Goal: Task Accomplishment & Management: Manage account settings

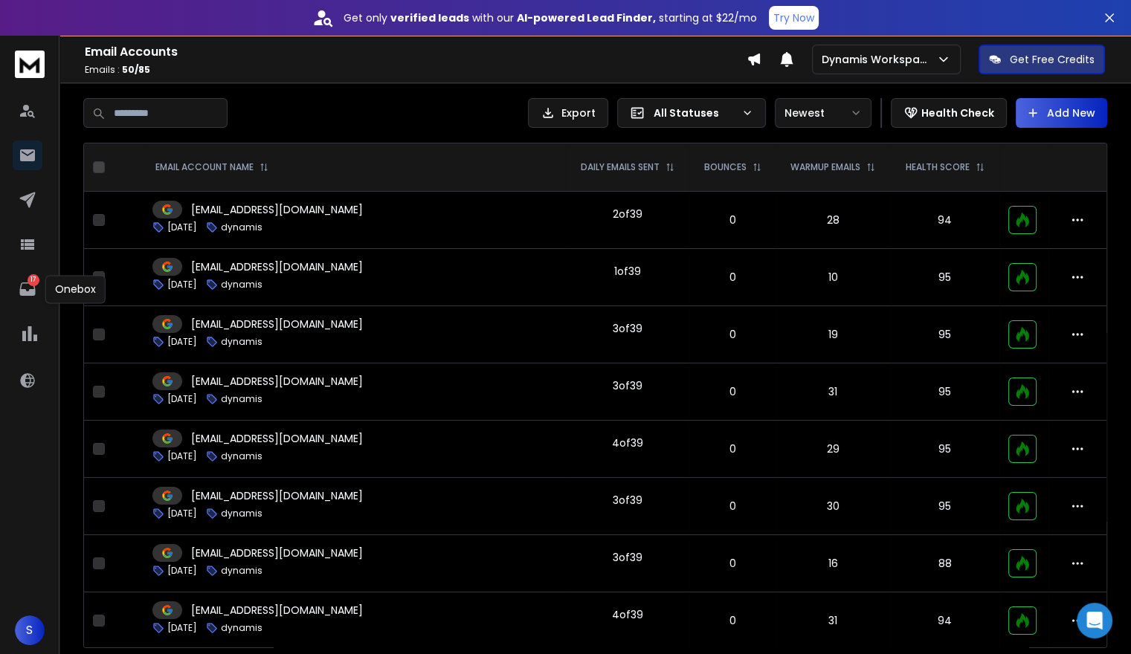
click at [30, 272] on div "17" at bounding box center [30, 248] width 34 height 305
click at [27, 282] on icon at bounding box center [27, 288] width 16 height 13
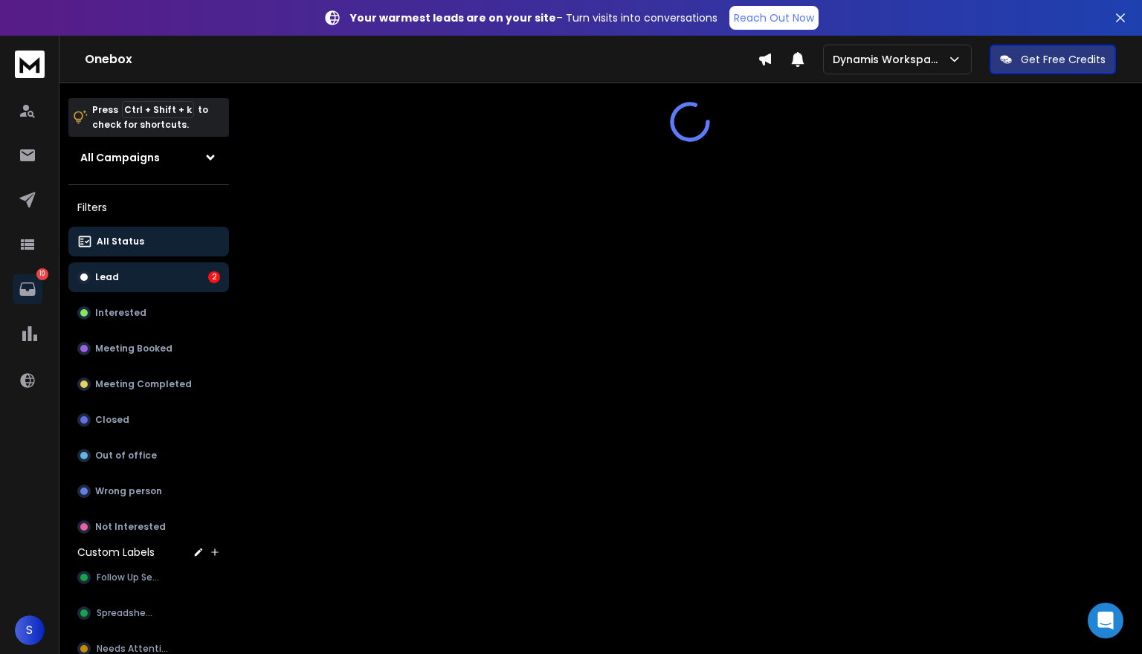
click at [143, 274] on button "Lead 2" at bounding box center [148, 277] width 161 height 30
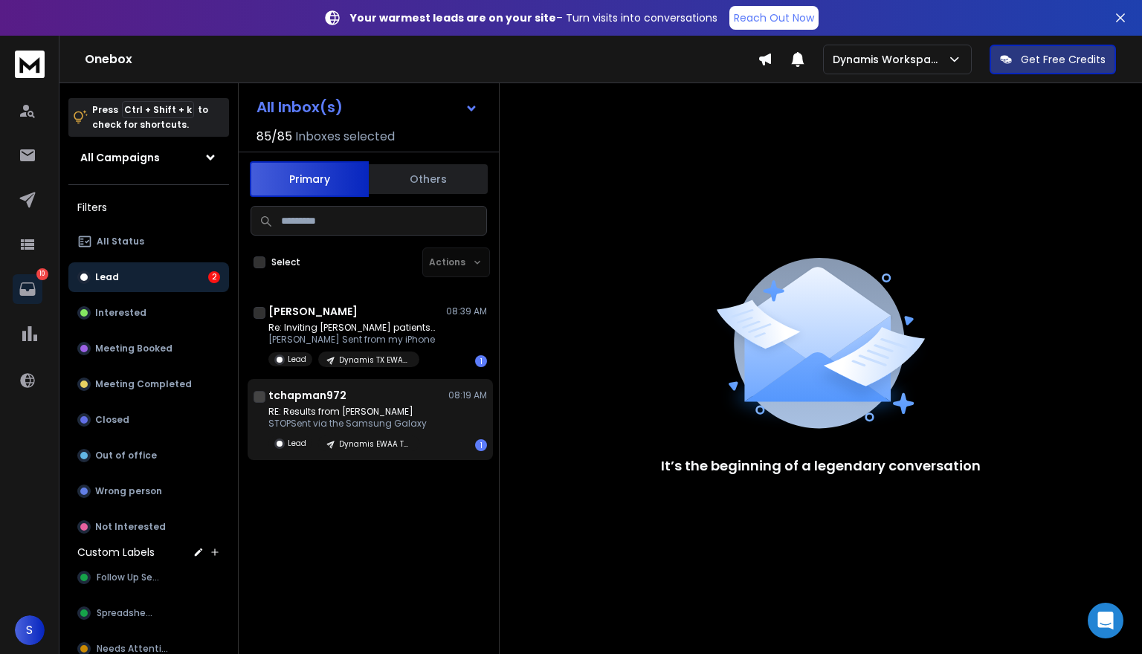
click at [363, 426] on p "STOPSent via the Samsung Galaxy" at bounding box center [347, 424] width 158 height 12
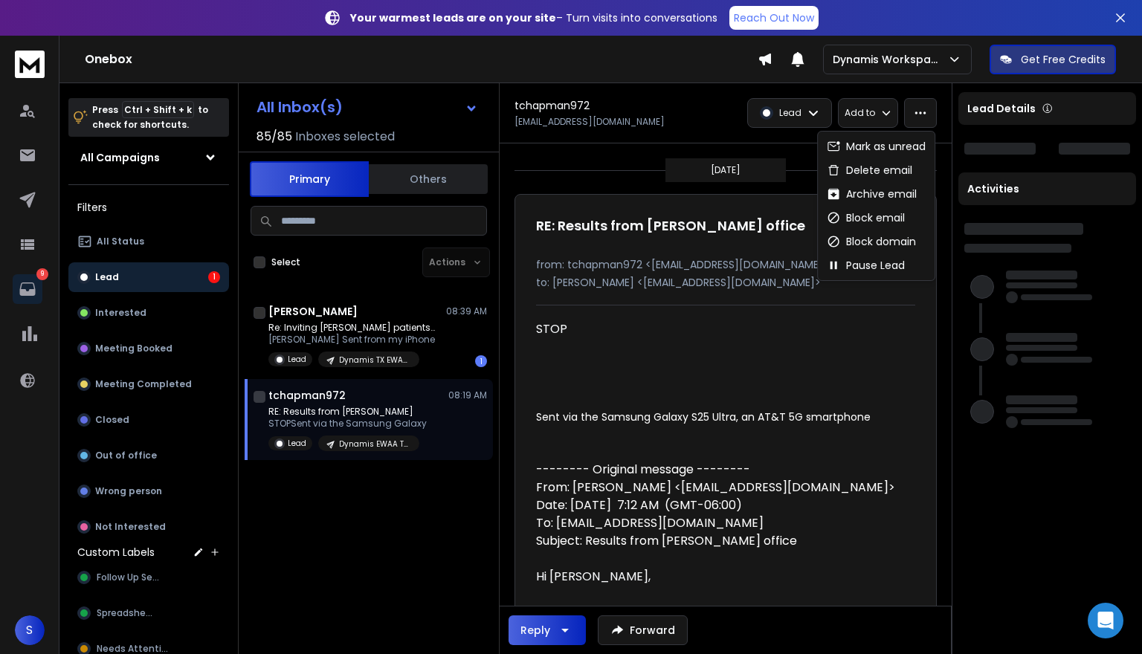
click at [922, 114] on icon "button" at bounding box center [919, 112] width 13 height 13
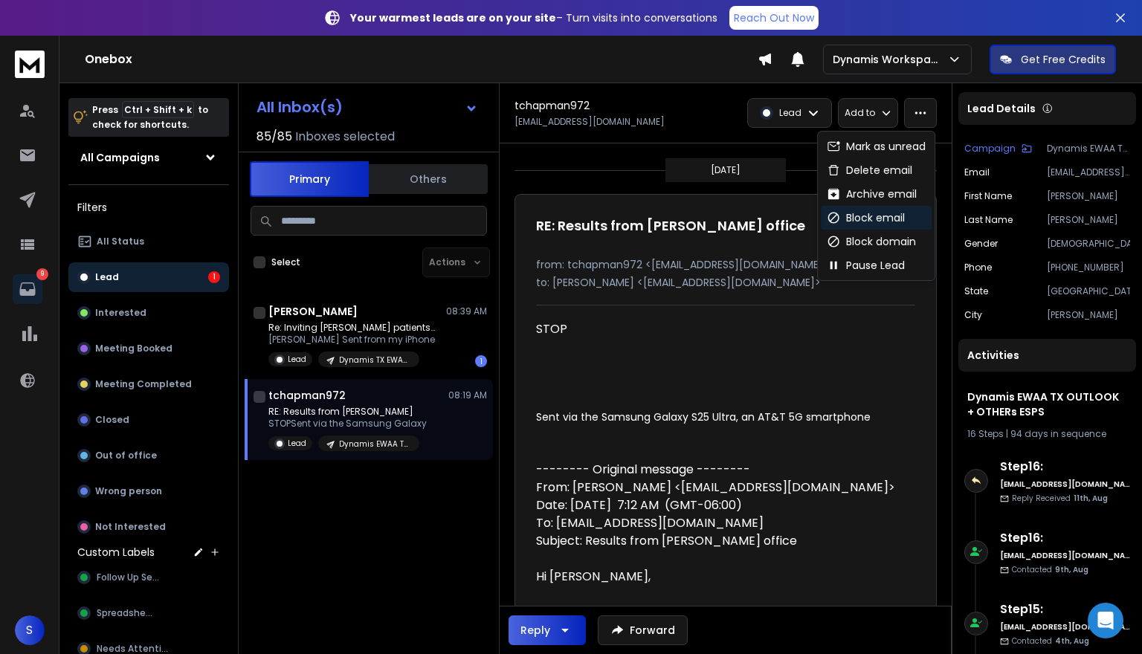
click at [890, 219] on div "Block email" at bounding box center [866, 217] width 78 height 15
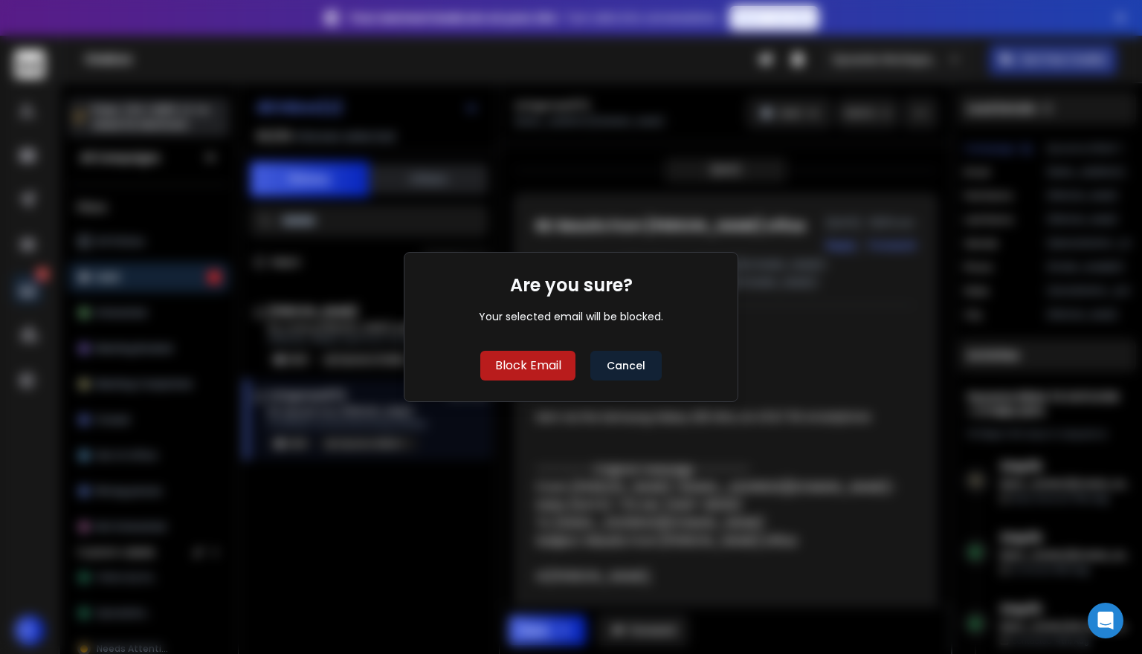
click at [541, 354] on button "Block Email" at bounding box center [527, 366] width 95 height 30
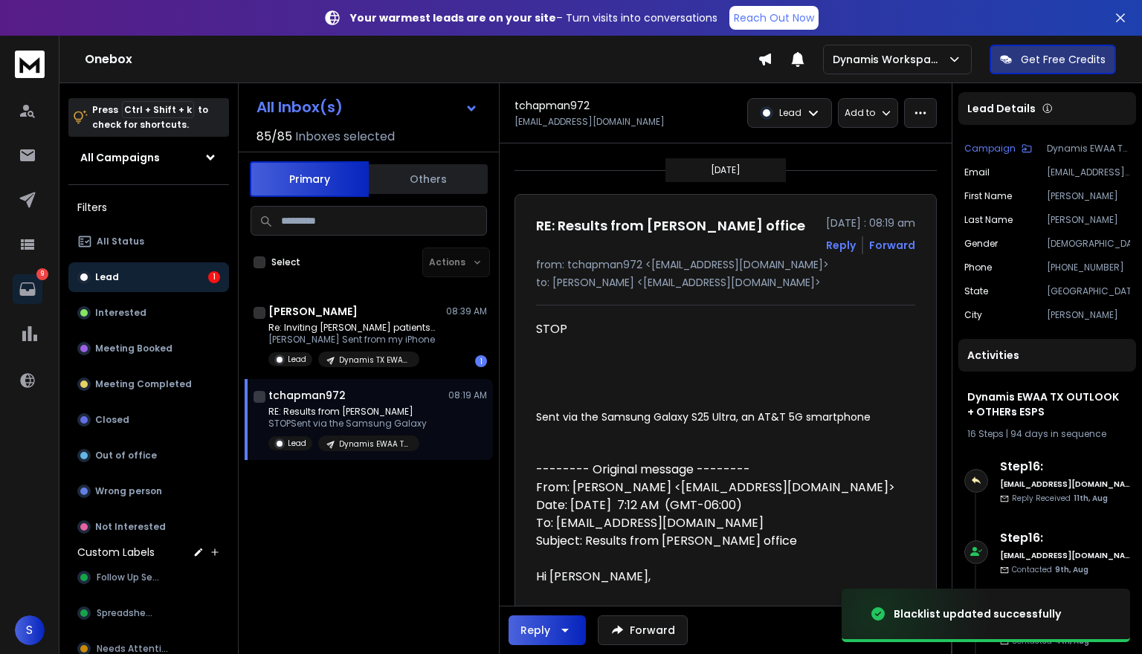
click at [908, 110] on button "button" at bounding box center [920, 113] width 33 height 30
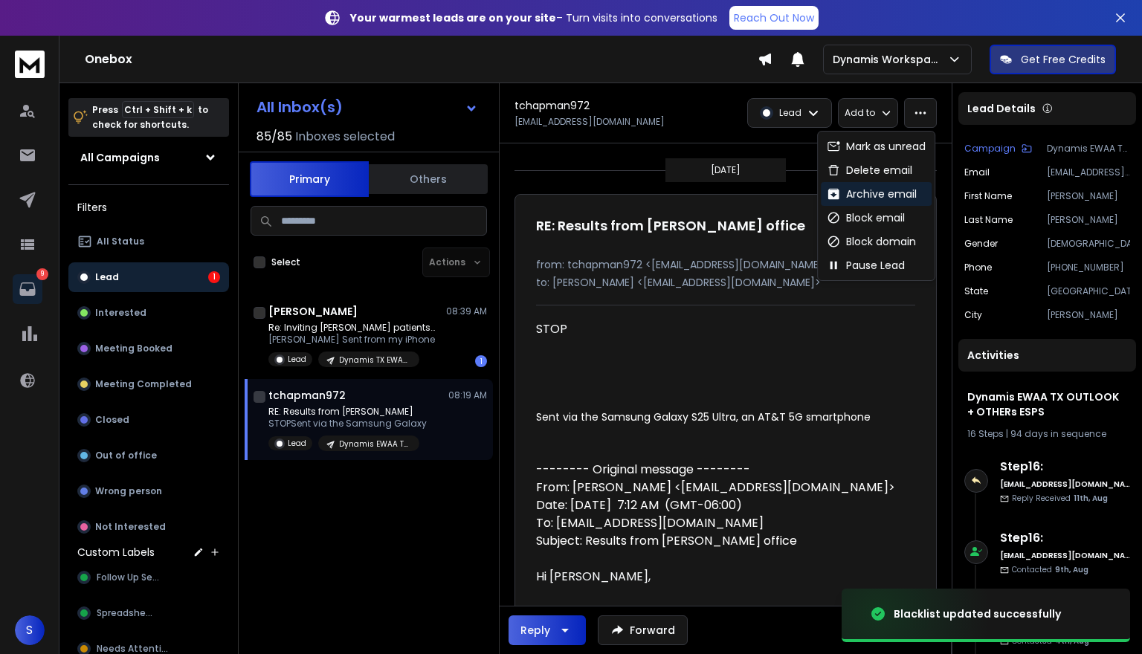
click at [895, 196] on div "Archive email" at bounding box center [872, 194] width 90 height 15
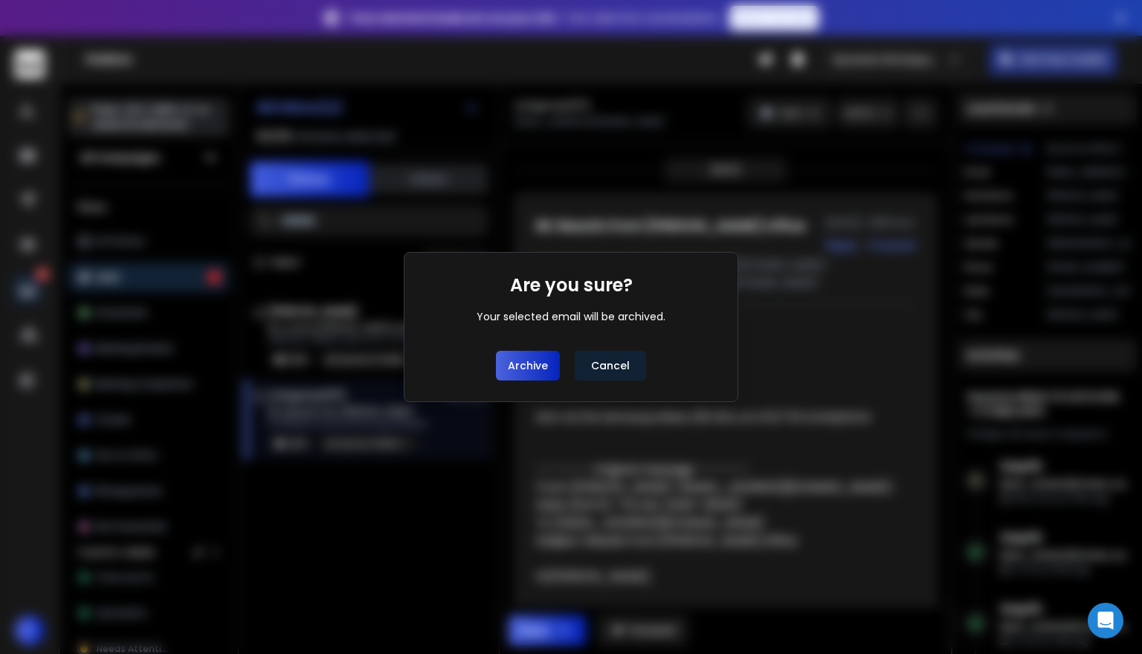
click at [538, 372] on p "archive" at bounding box center [528, 365] width 40 height 15
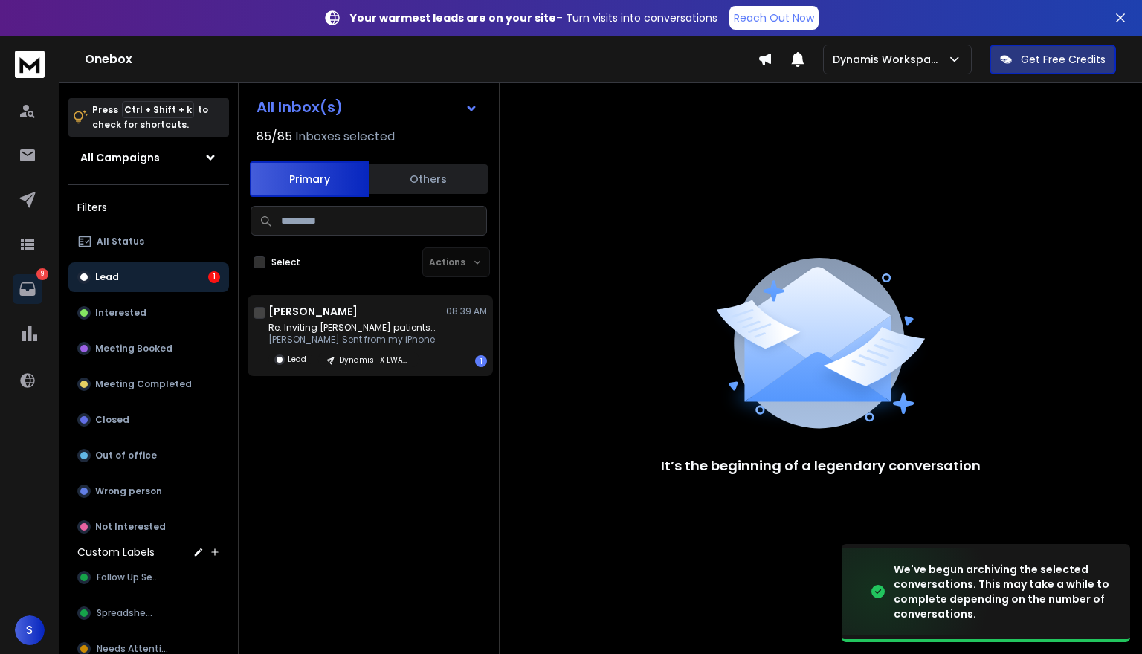
click at [350, 335] on p "Goodwin Sent from my iPhone" at bounding box center [351, 340] width 166 height 12
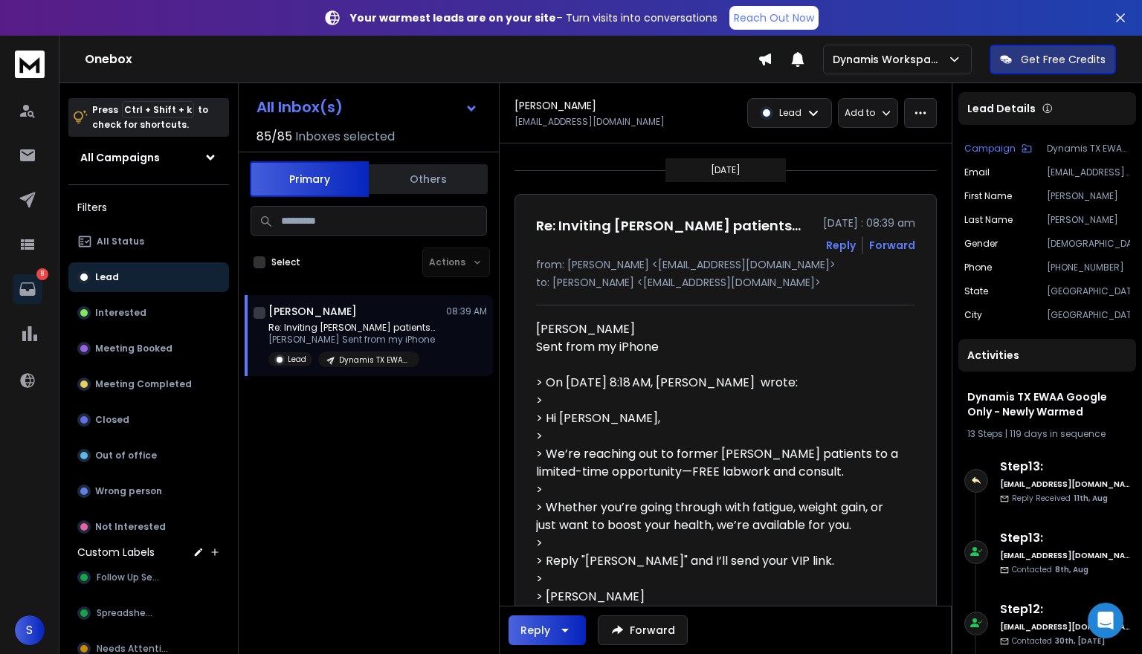
click at [1051, 217] on p "Goodwin" at bounding box center [1088, 220] width 83 height 12
click at [1052, 196] on p "Floyd" at bounding box center [1088, 196] width 83 height 12
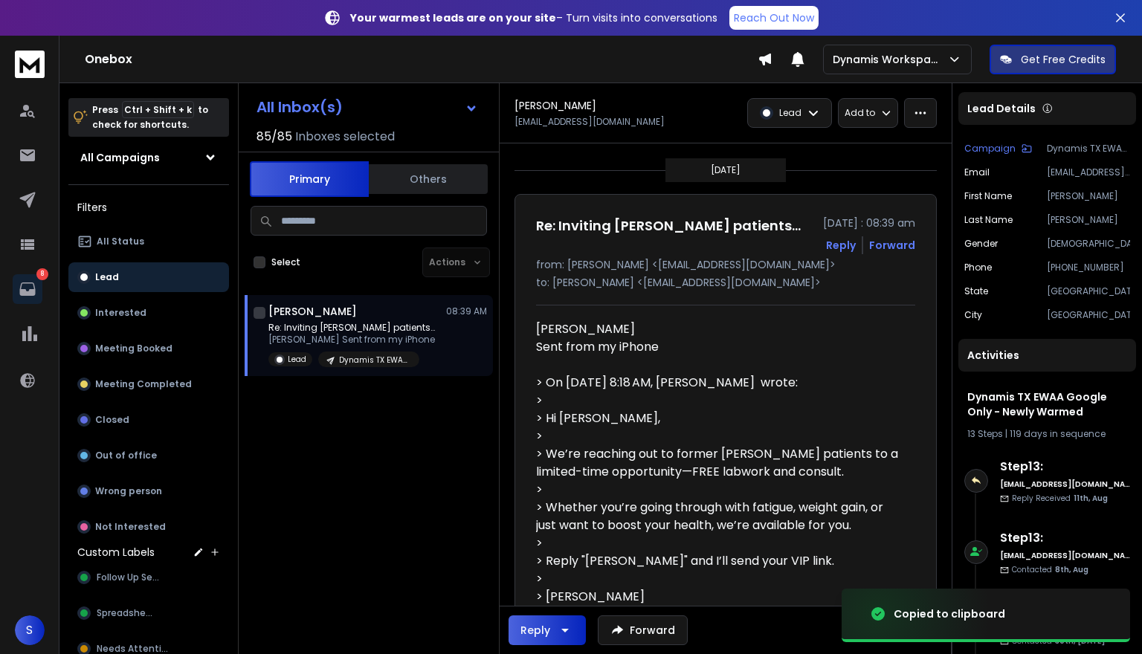
click at [1084, 266] on p "(512) 659-0218" at bounding box center [1088, 268] width 83 height 12
